Goal: Task Accomplishment & Management: Use online tool/utility

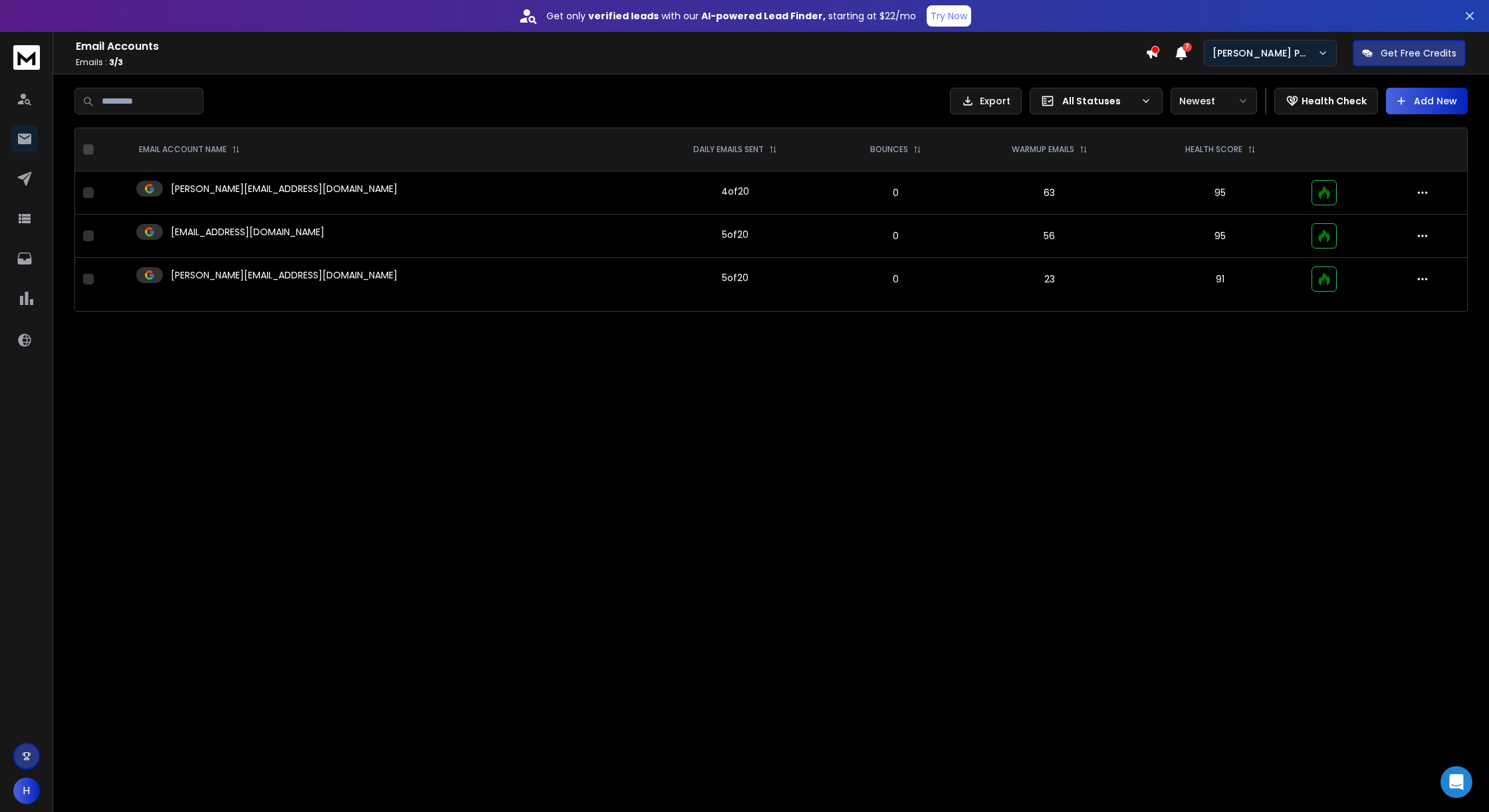
click at [1295, 54] on p "[PERSON_NAME] Partners" at bounding box center [1265, 53] width 106 height 14
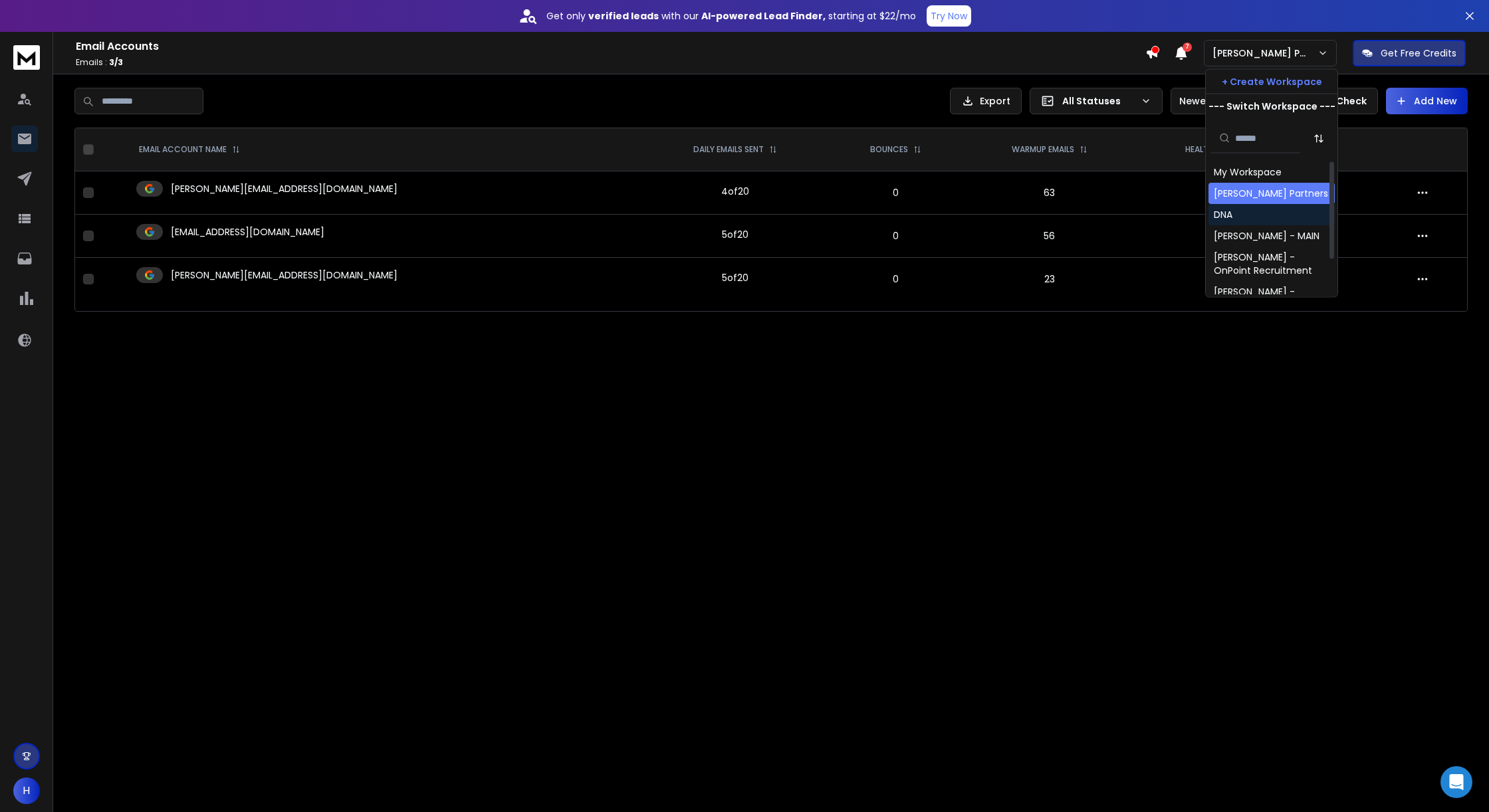
scroll to position [47, 0]
click at [1247, 212] on div "[PERSON_NAME] - MAIN" at bounding box center [1266, 215] width 106 height 14
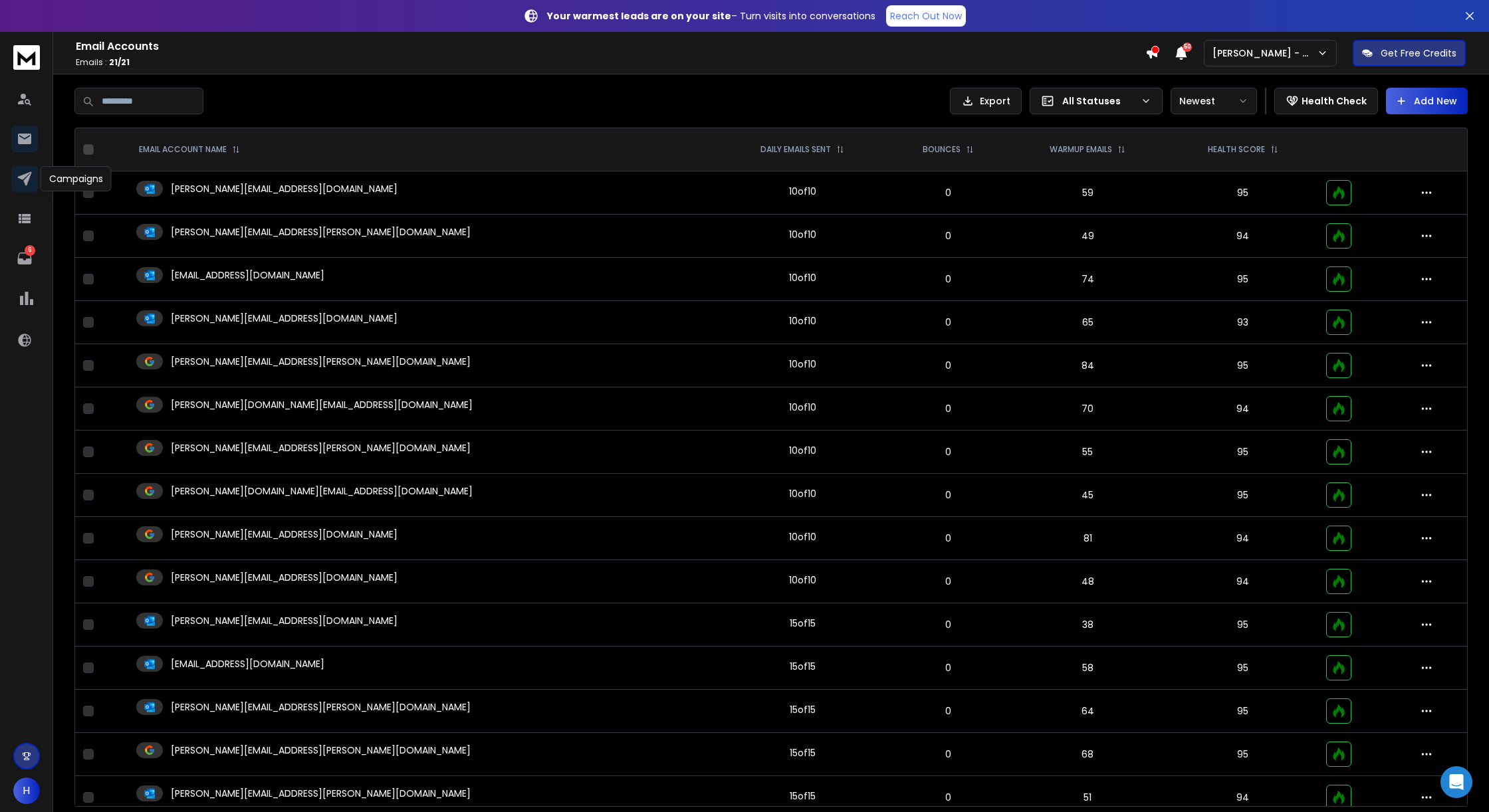
click at [26, 185] on icon at bounding box center [24, 178] width 15 height 15
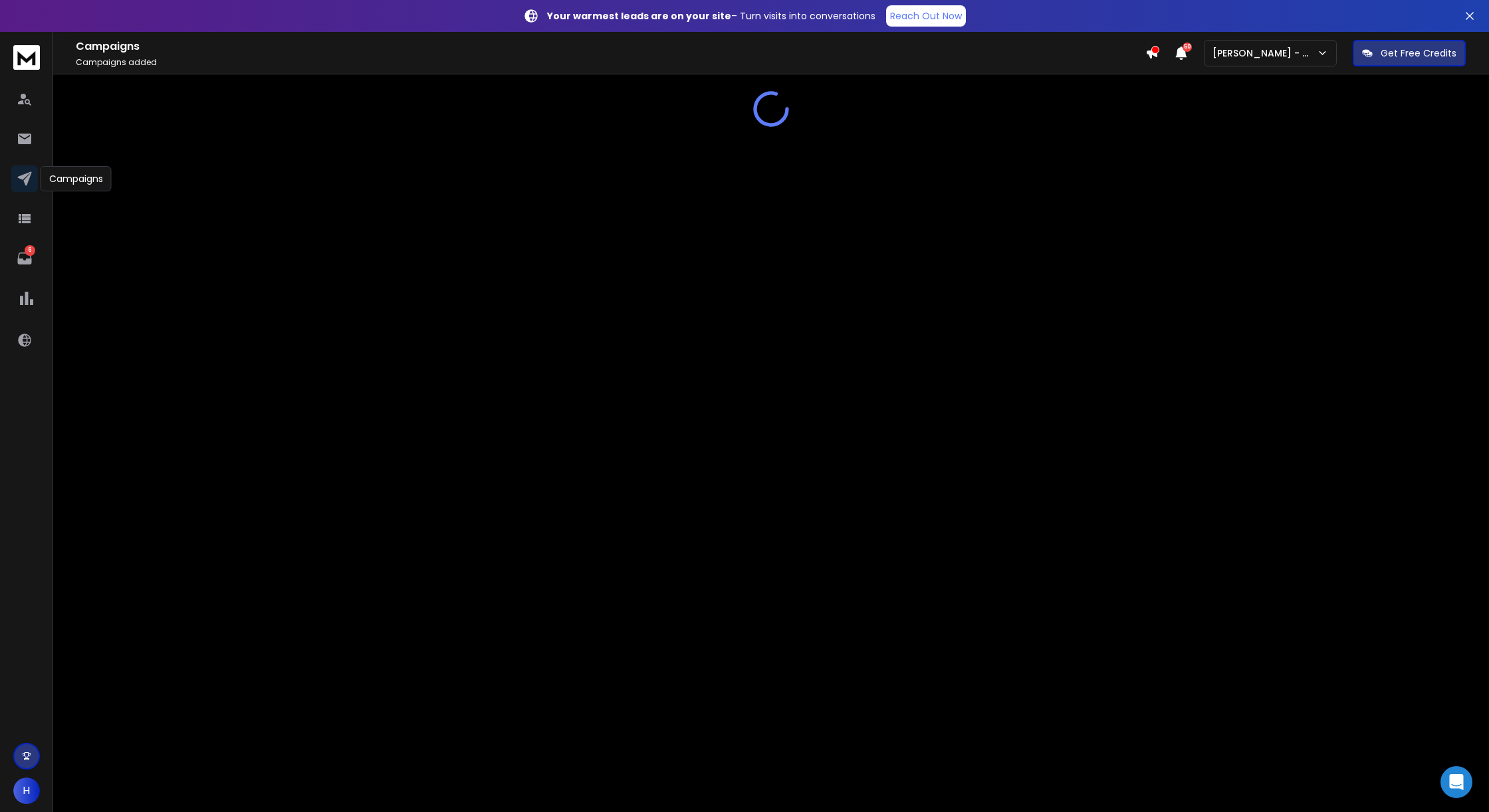
click at [22, 181] on icon at bounding box center [24, 178] width 15 height 15
click at [15, 146] on link at bounding box center [24, 138] width 26 height 26
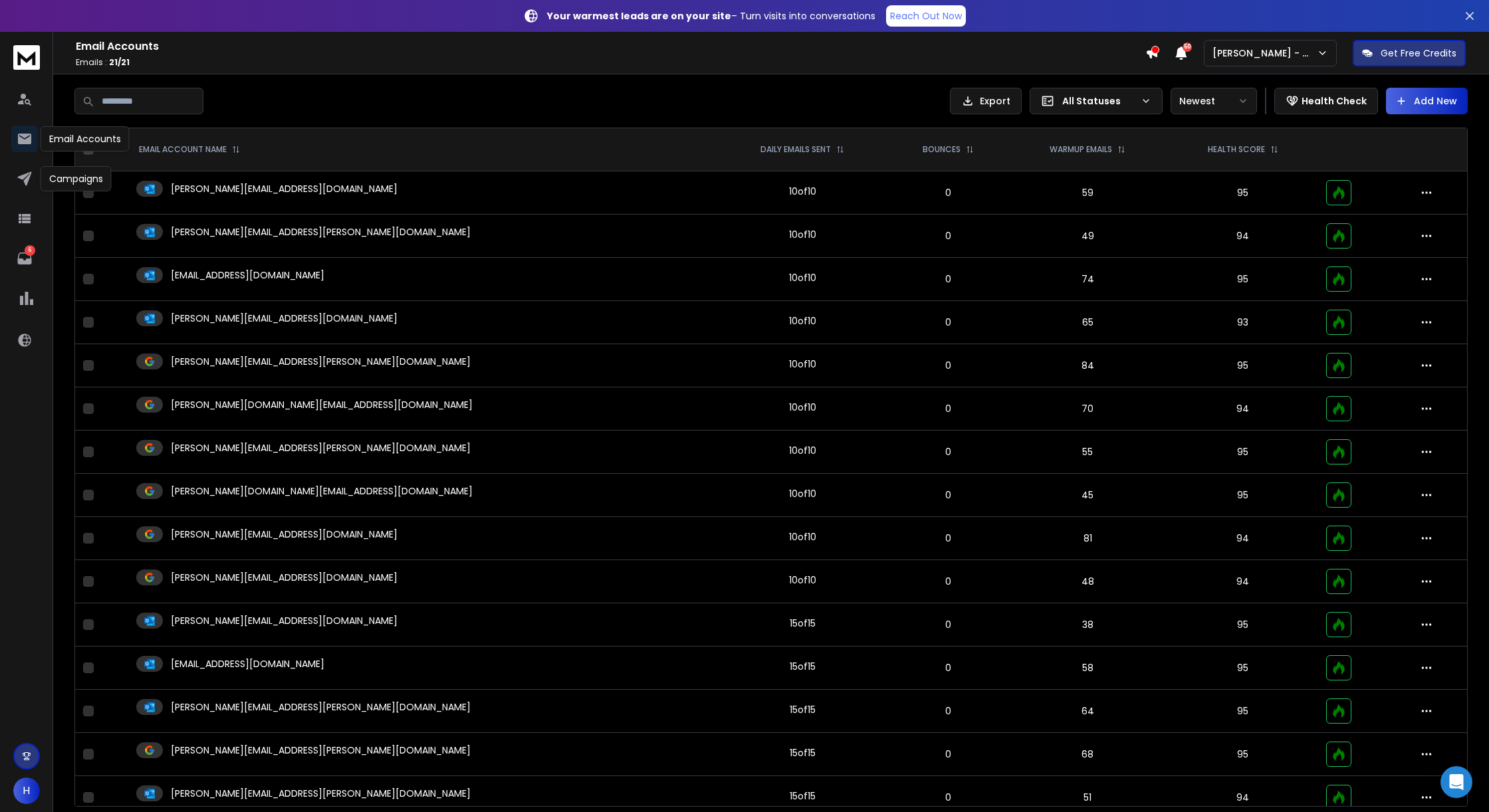
scroll to position [1, 0]
click at [21, 170] on icon at bounding box center [24, 178] width 15 height 15
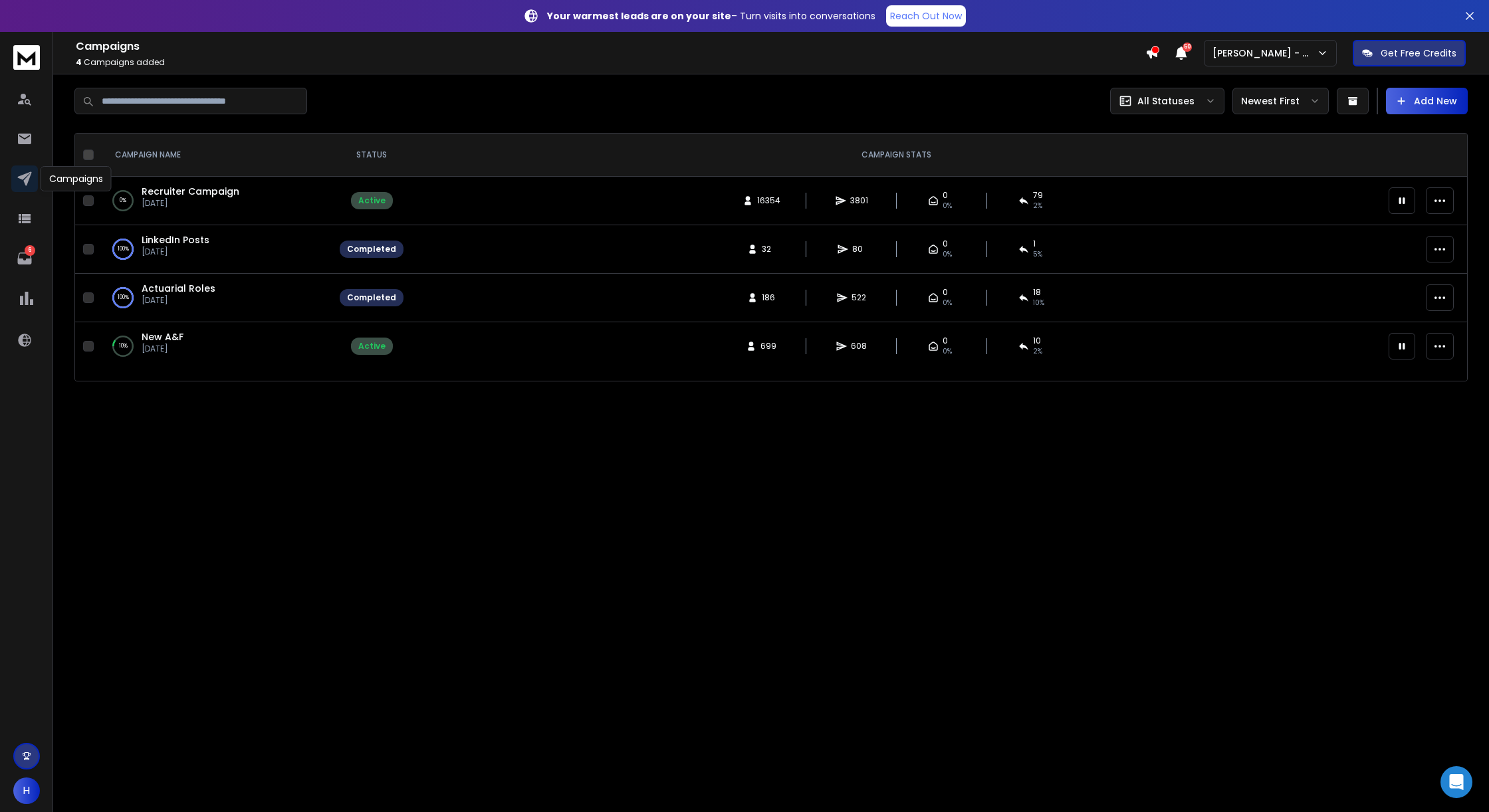
click at [201, 190] on span "Recruiter Campaign" at bounding box center [190, 192] width 98 height 14
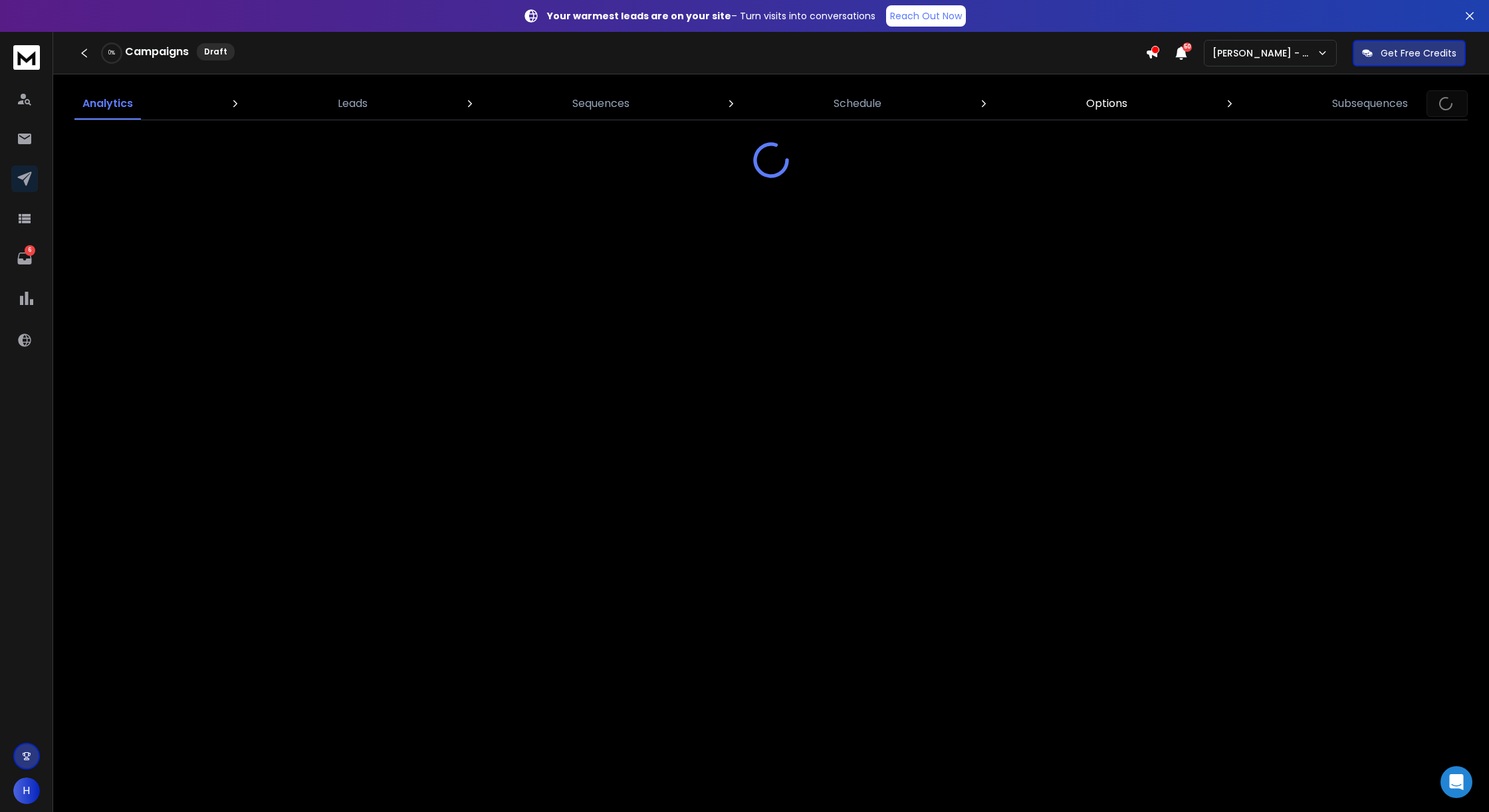
click at [1090, 105] on p "Options" at bounding box center [1107, 104] width 42 height 15
select select "*"
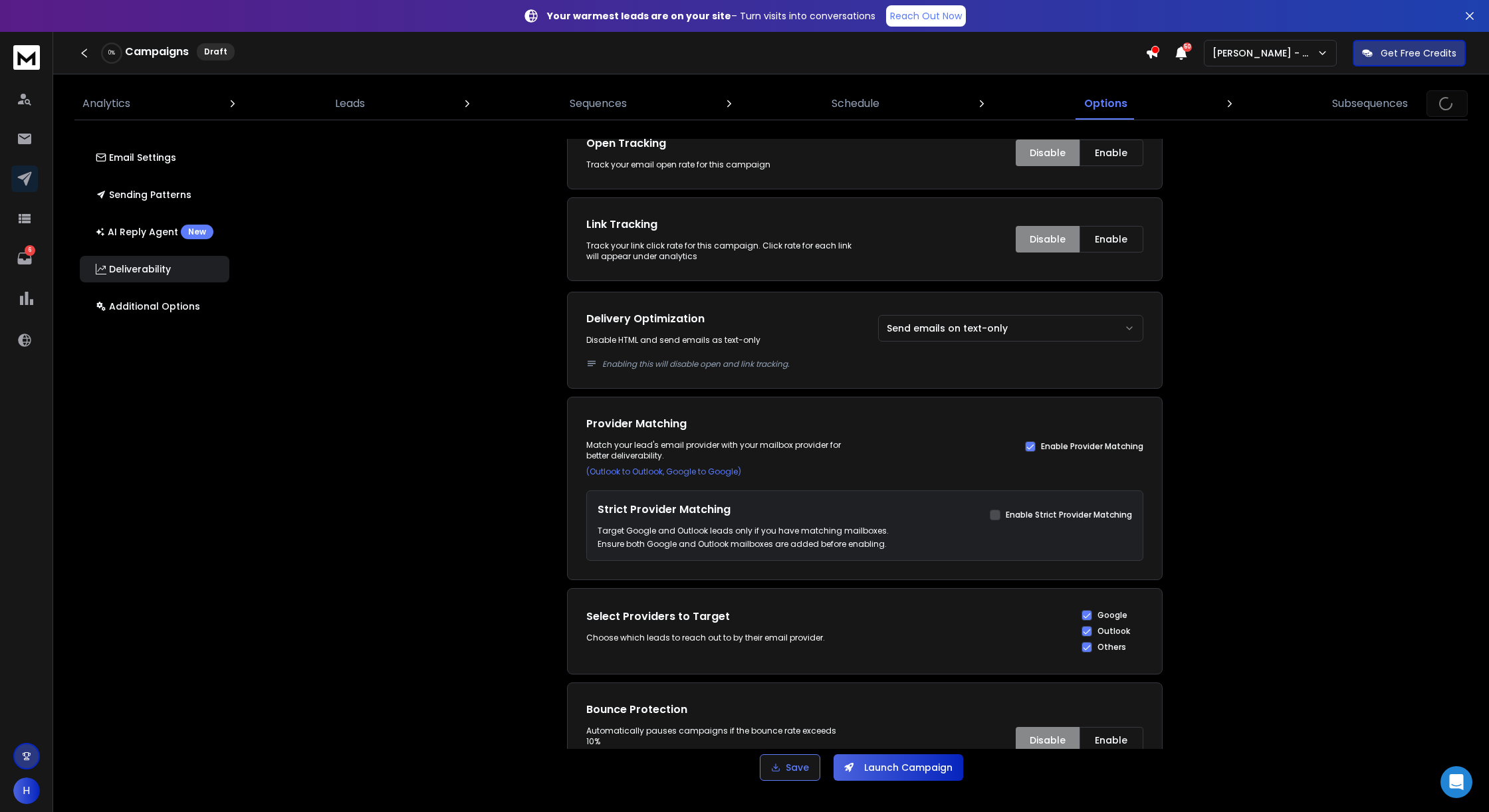
scroll to position [1552, 0]
click at [1088, 630] on button "Outlook" at bounding box center [1086, 630] width 11 height 11
click at [912, 763] on button "Launch Campaign" at bounding box center [898, 767] width 130 height 26
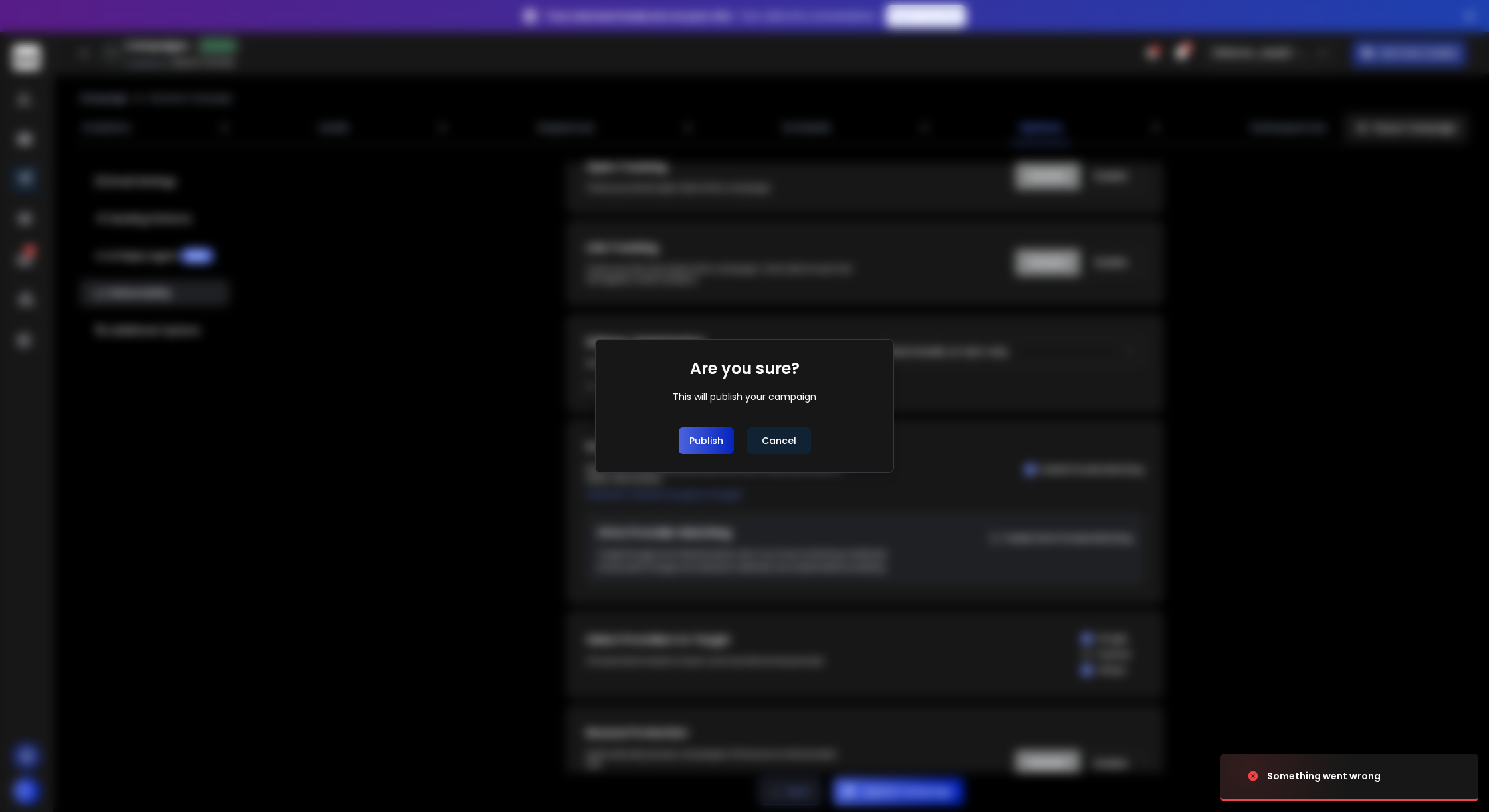
click at [718, 446] on button "Publish" at bounding box center [706, 440] width 55 height 26
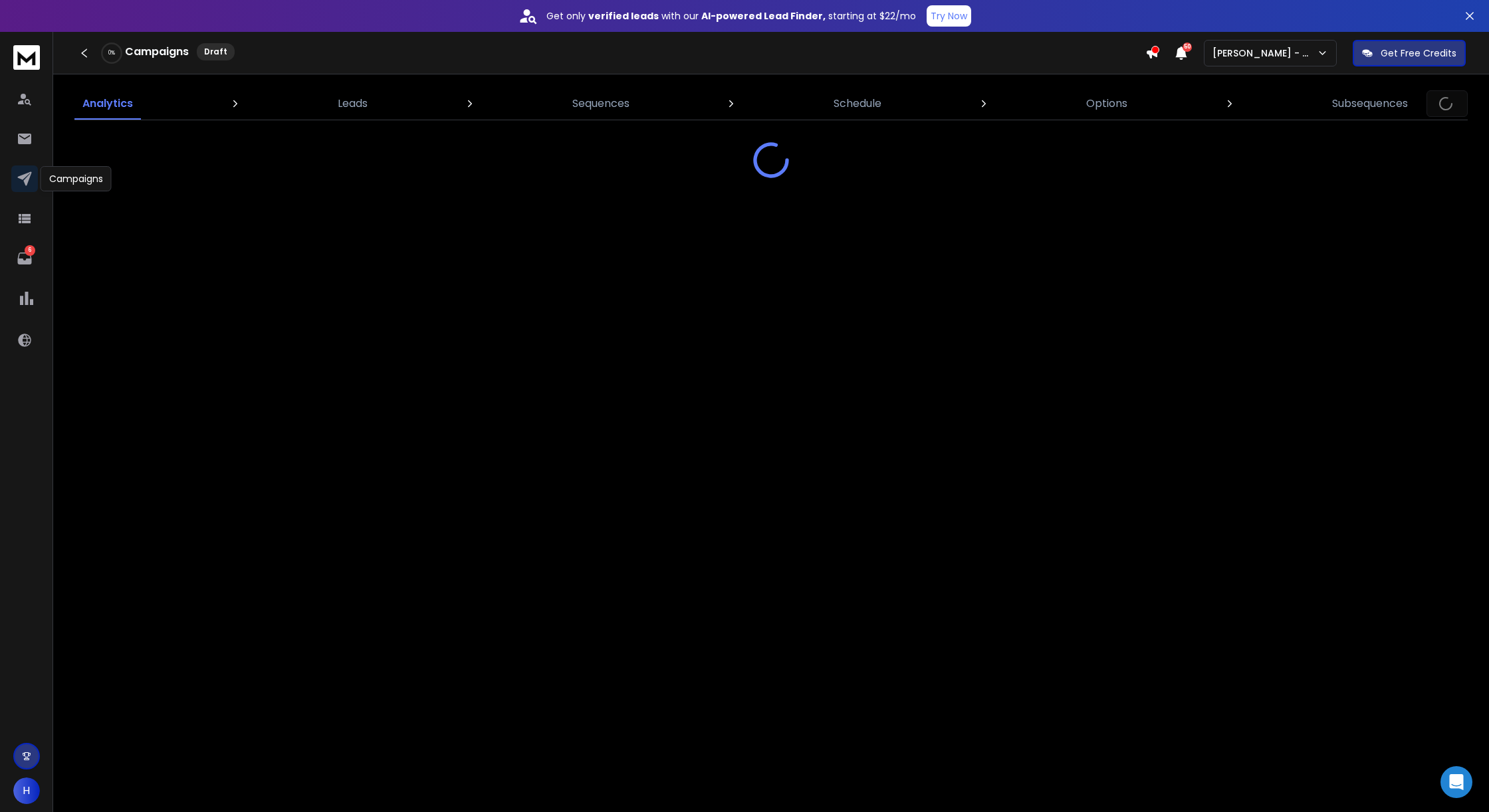
click at [18, 179] on icon at bounding box center [24, 178] width 15 height 15
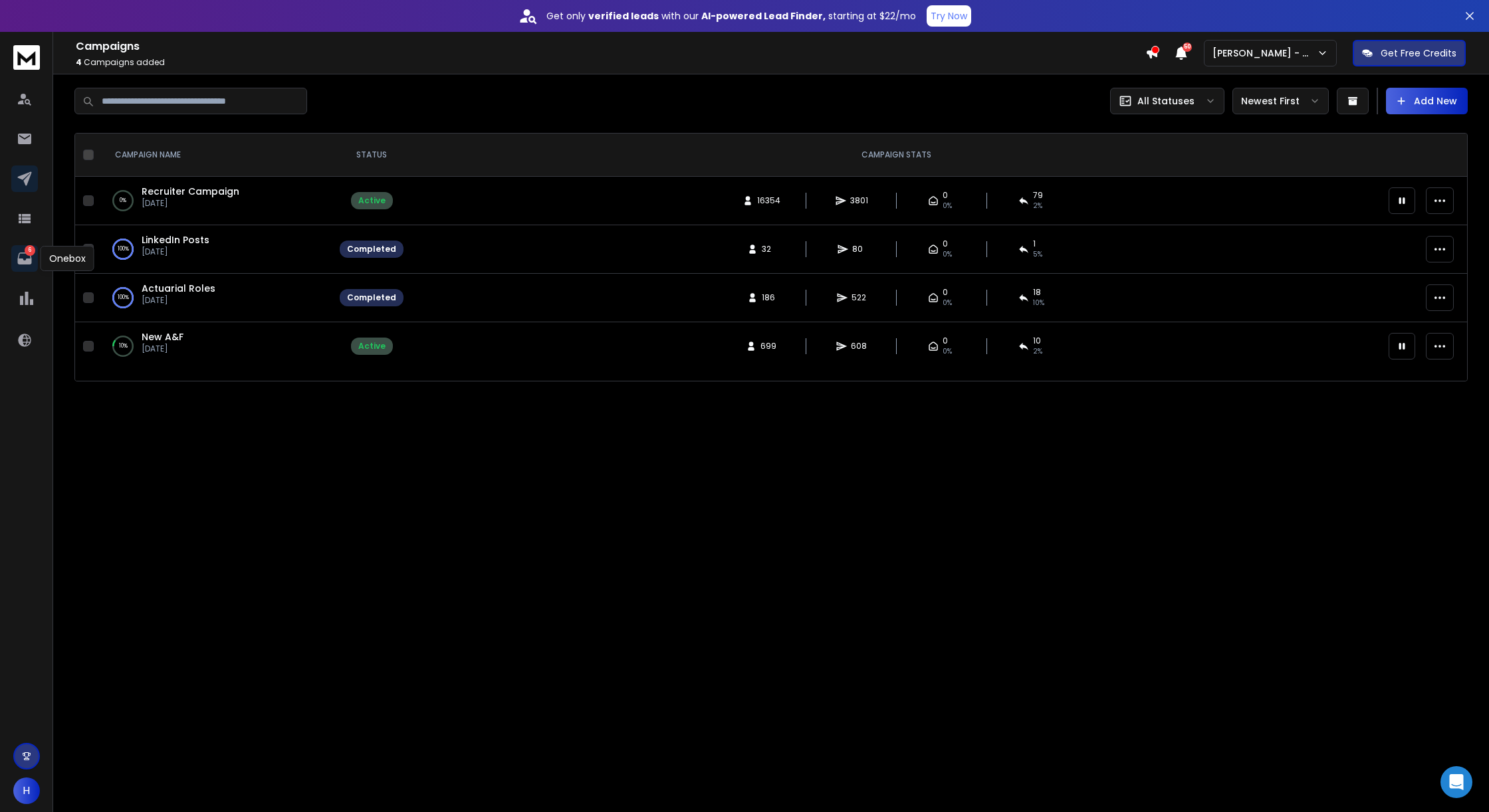
click at [37, 262] on link "6" at bounding box center [24, 257] width 26 height 26
